Goal: Task Accomplishment & Management: Use online tool/utility

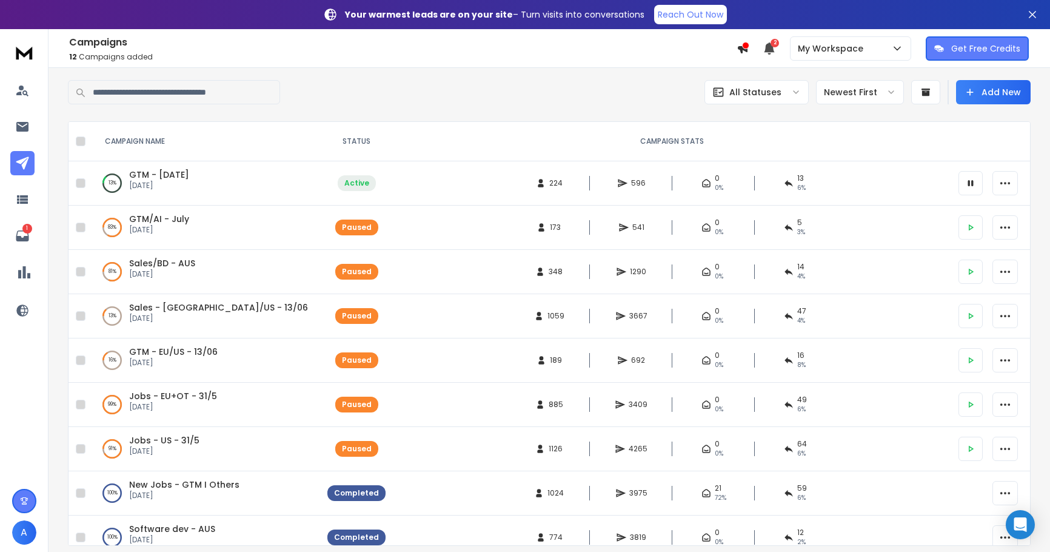
scroll to position [26, 0]
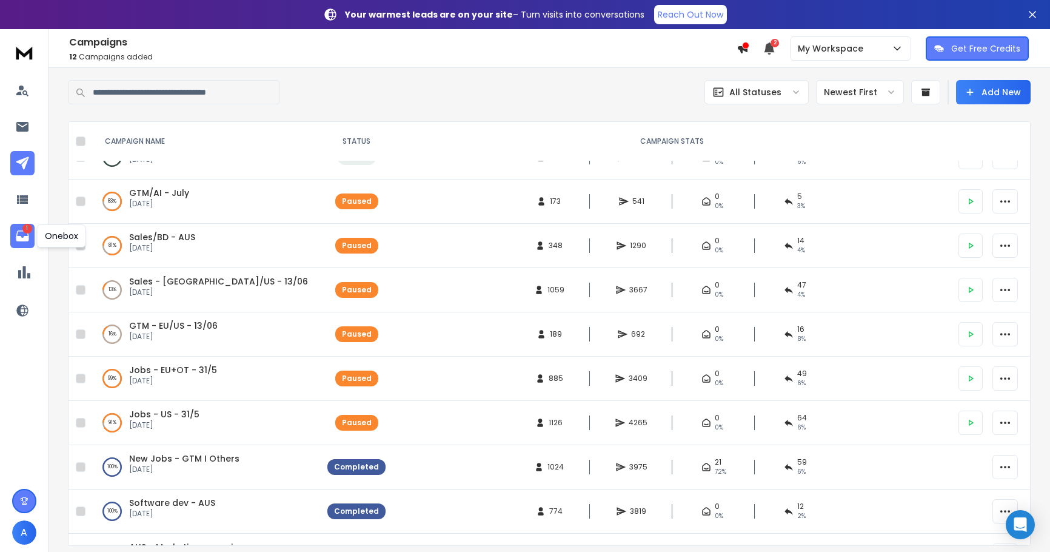
click at [20, 234] on icon at bounding box center [22, 236] width 15 height 15
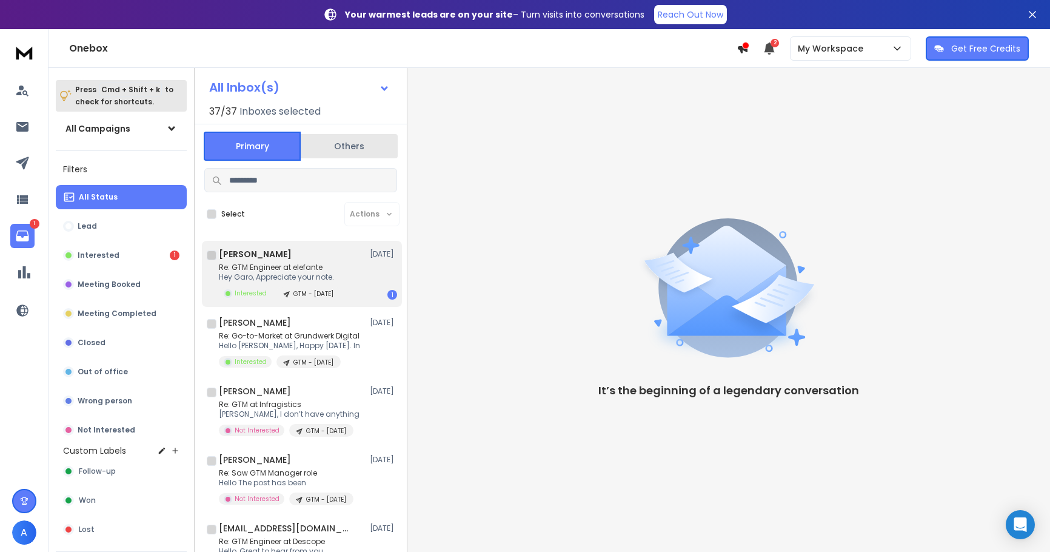
click at [281, 255] on div "[PERSON_NAME] [DATE]" at bounding box center [308, 254] width 178 height 12
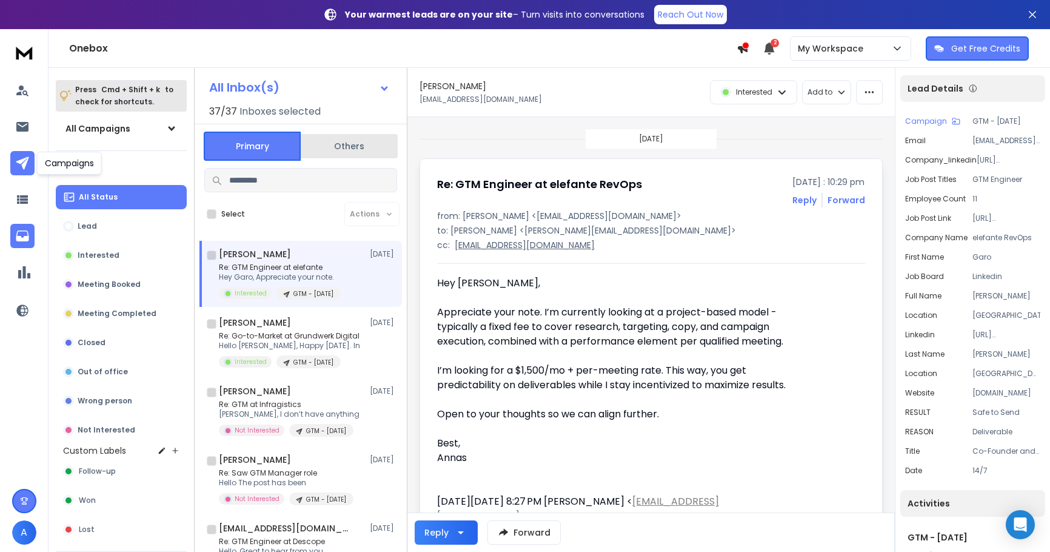
click at [29, 170] on icon at bounding box center [22, 163] width 15 height 15
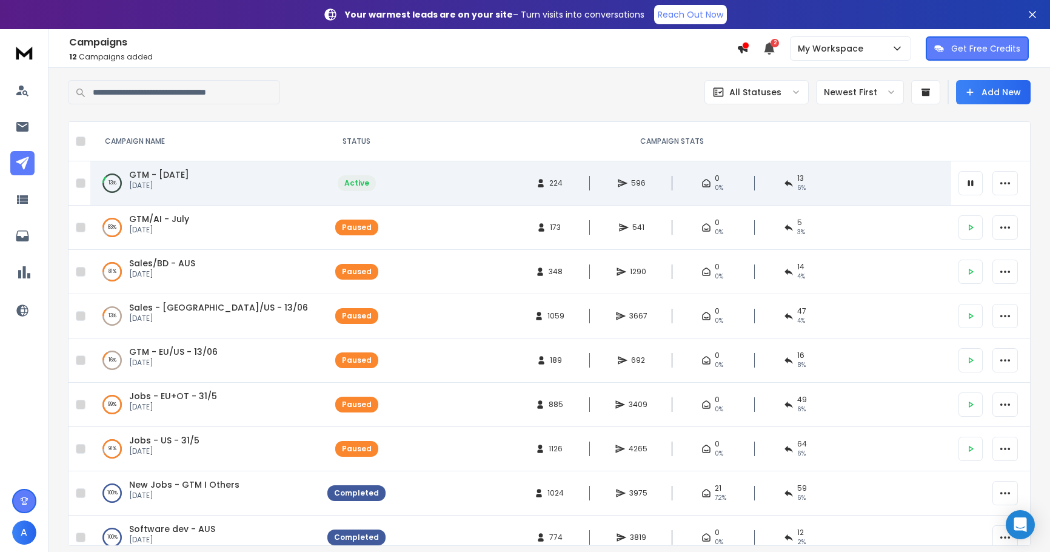
click at [283, 193] on div "13 % GTM - [DATE] [DATE]" at bounding box center [205, 183] width 206 height 29
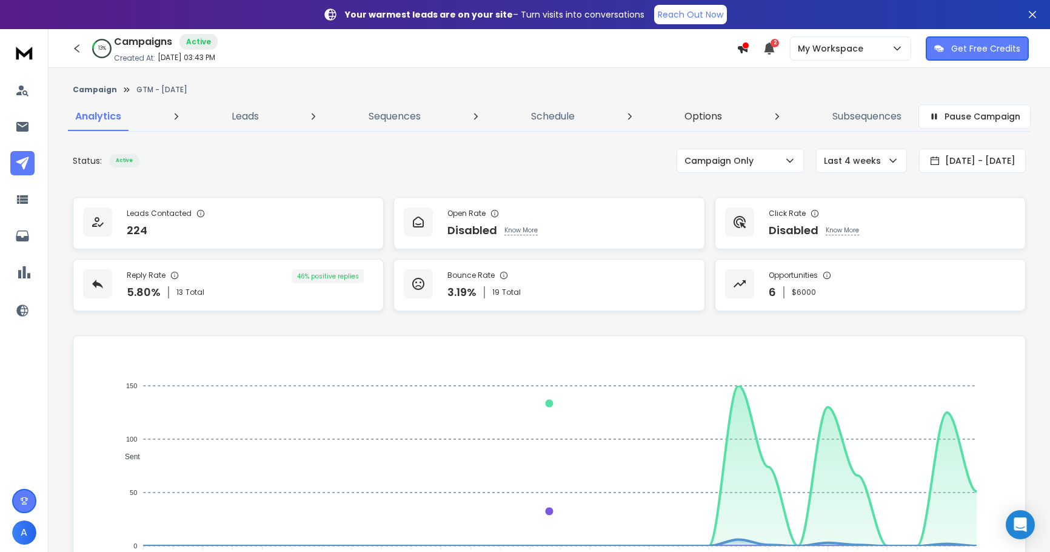
click at [715, 117] on p "Options" at bounding box center [704, 116] width 38 height 15
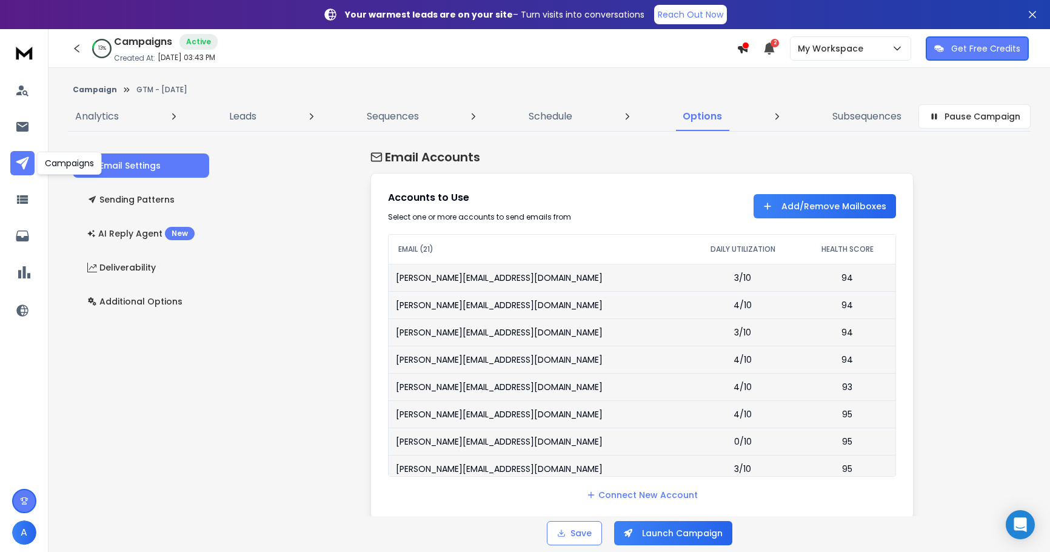
click at [24, 164] on icon at bounding box center [22, 162] width 13 height 13
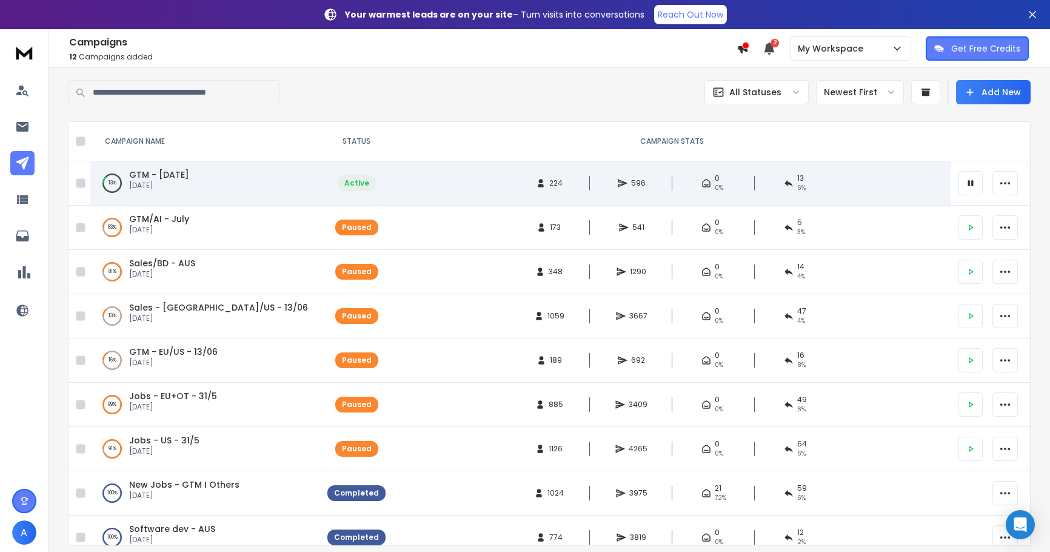
click at [1003, 180] on icon "button" at bounding box center [1006, 183] width 12 height 12
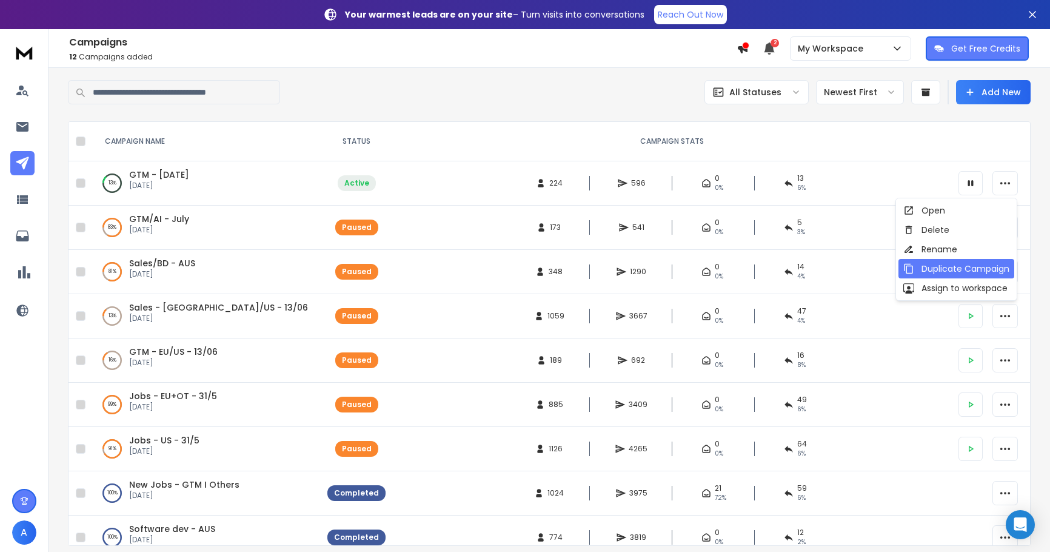
click at [961, 272] on div "Duplicate Campaign" at bounding box center [957, 269] width 106 height 12
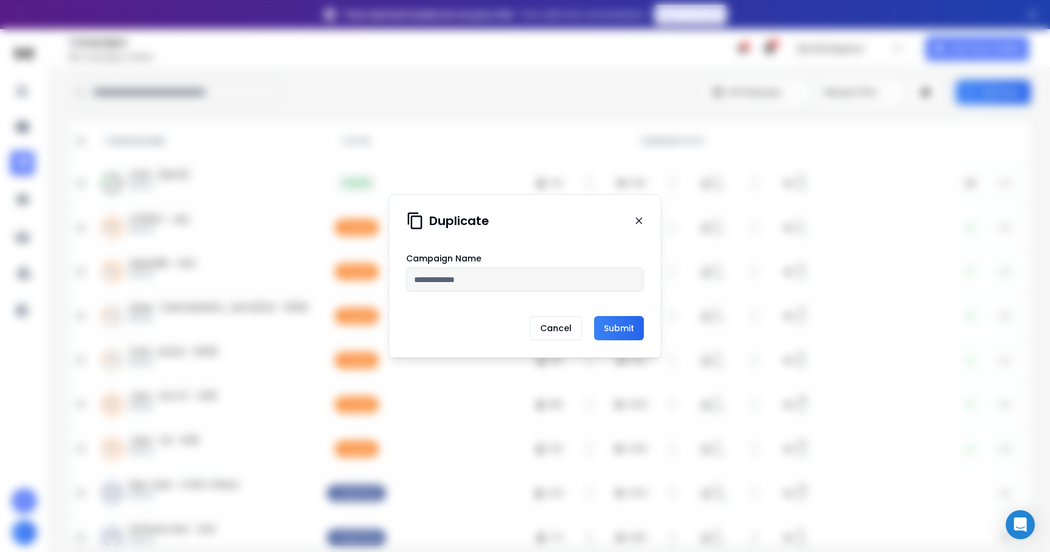
click at [588, 280] on input "text" at bounding box center [525, 279] width 238 height 24
type input "**********"
click at [629, 320] on button "Submit" at bounding box center [619, 328] width 50 height 24
